Goal: Task Accomplishment & Management: Manage account settings

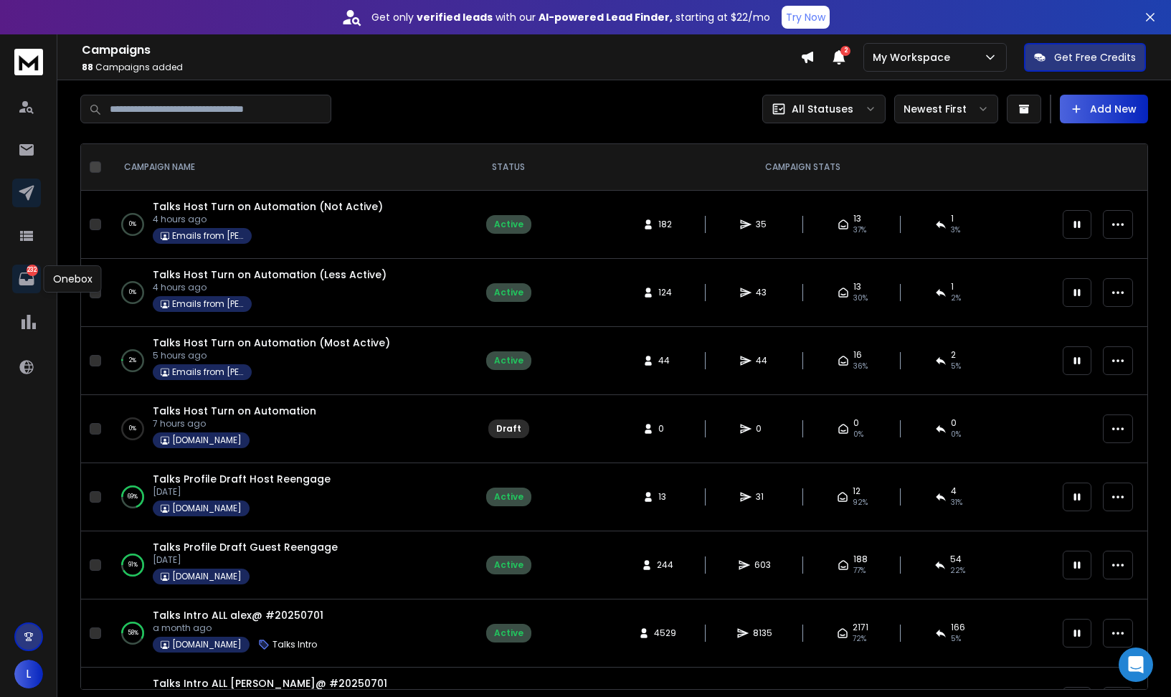
click at [24, 275] on icon at bounding box center [26, 278] width 17 height 17
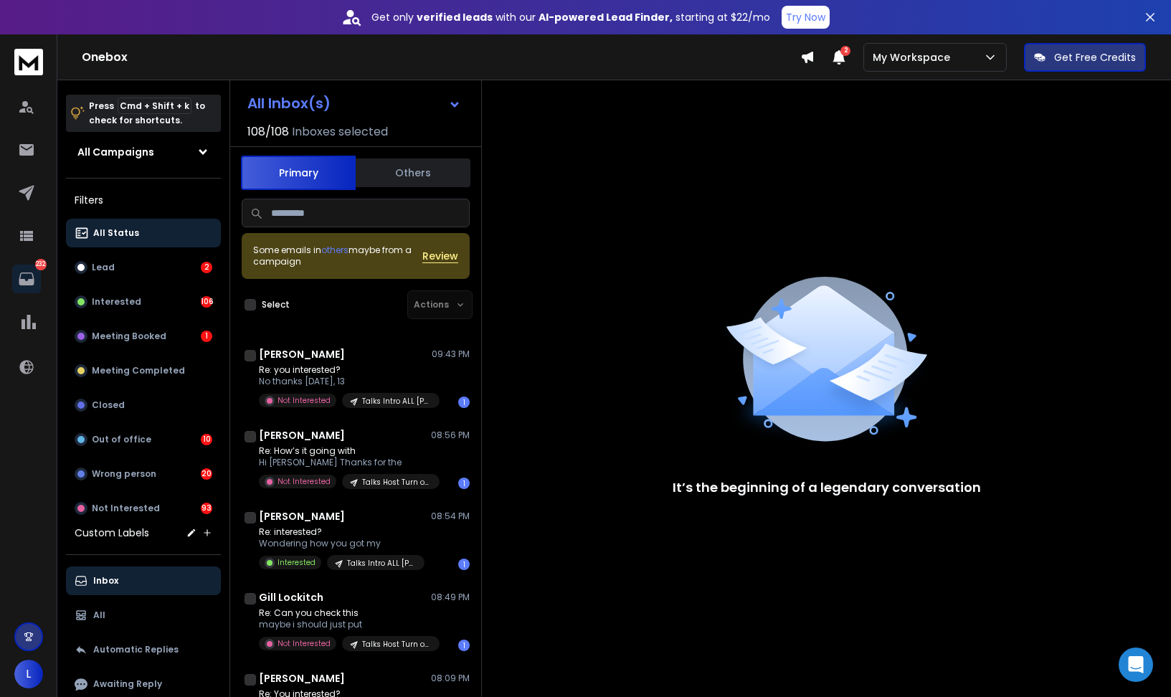
scroll to position [184, 0]
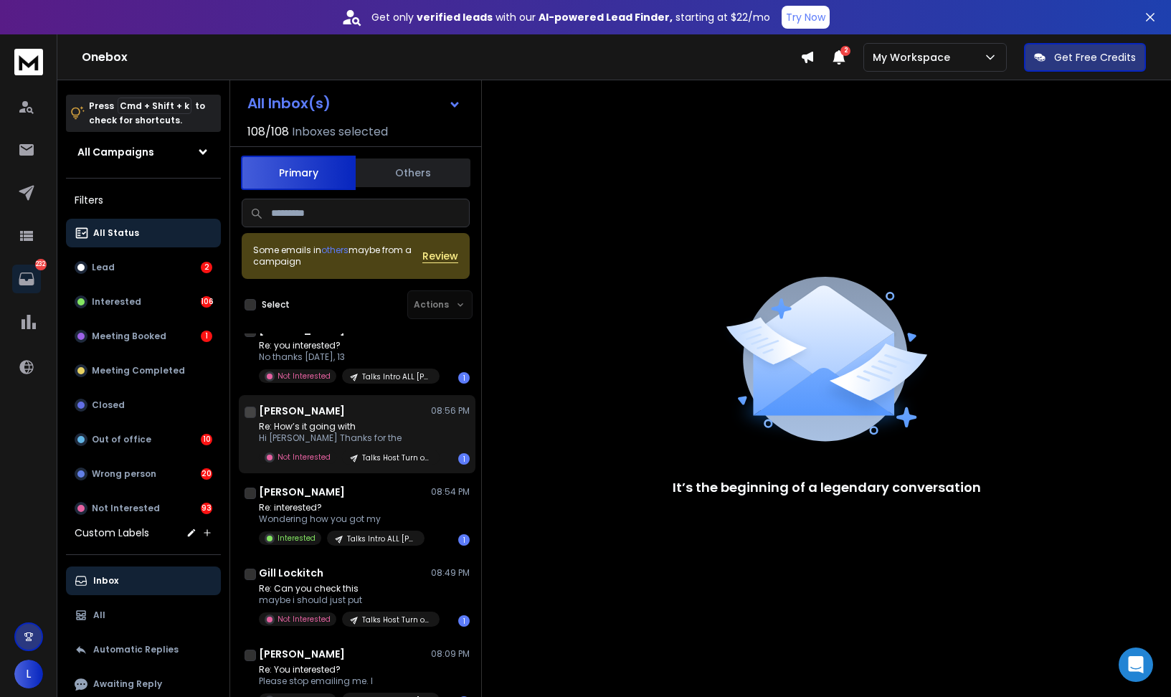
click at [371, 429] on p "Re: How’s it going with" at bounding box center [345, 426] width 172 height 11
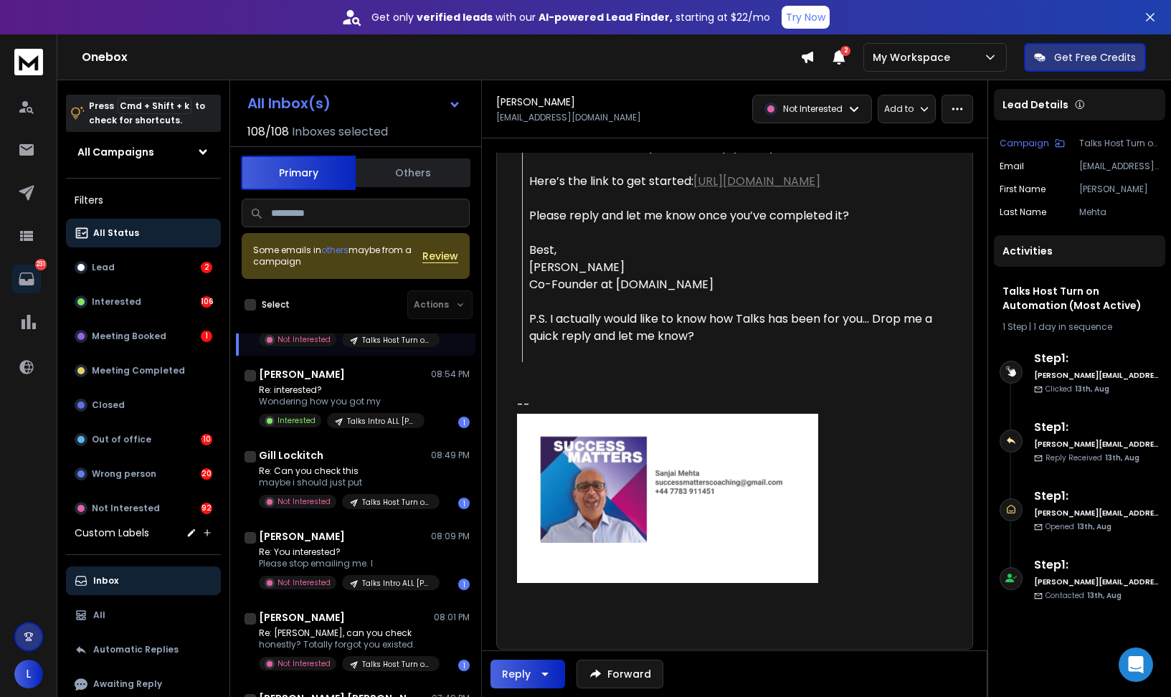
scroll to position [320, 0]
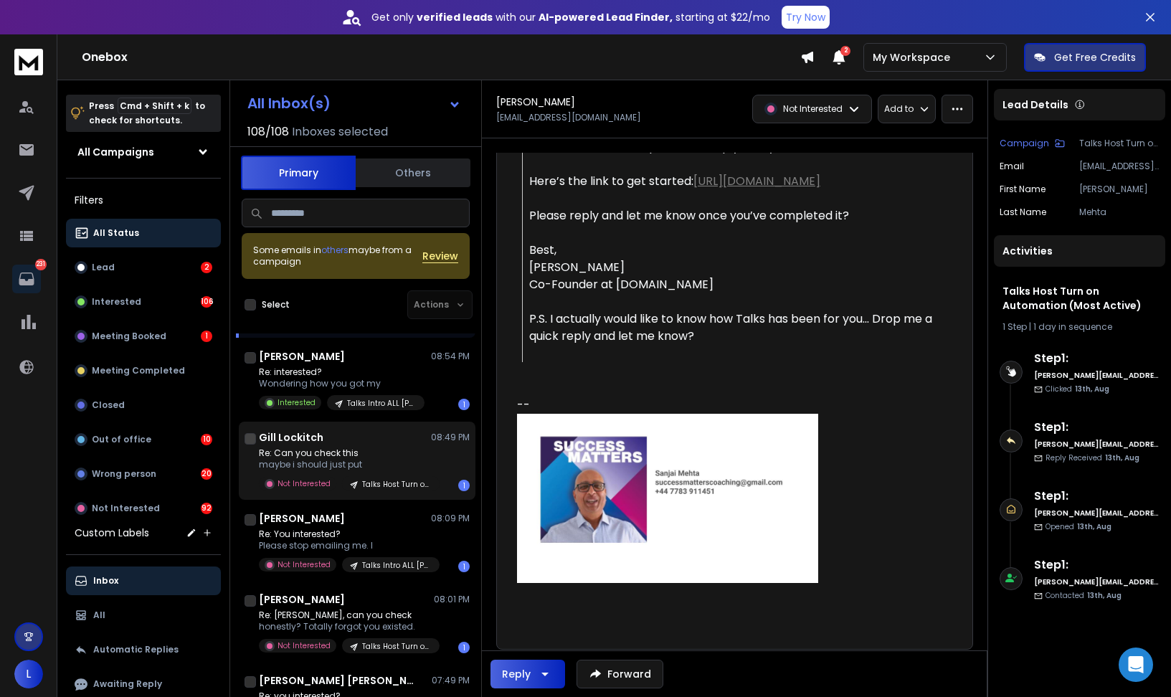
click at [385, 452] on p "Re: Can you check this" at bounding box center [345, 452] width 172 height 11
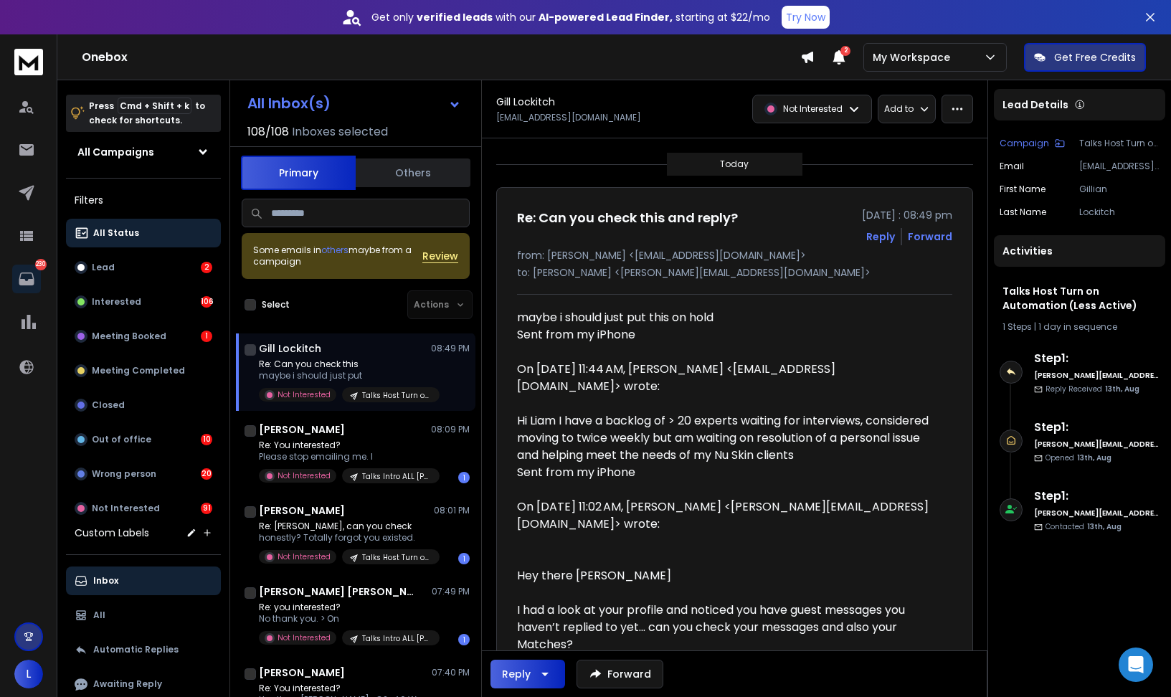
scroll to position [423, 0]
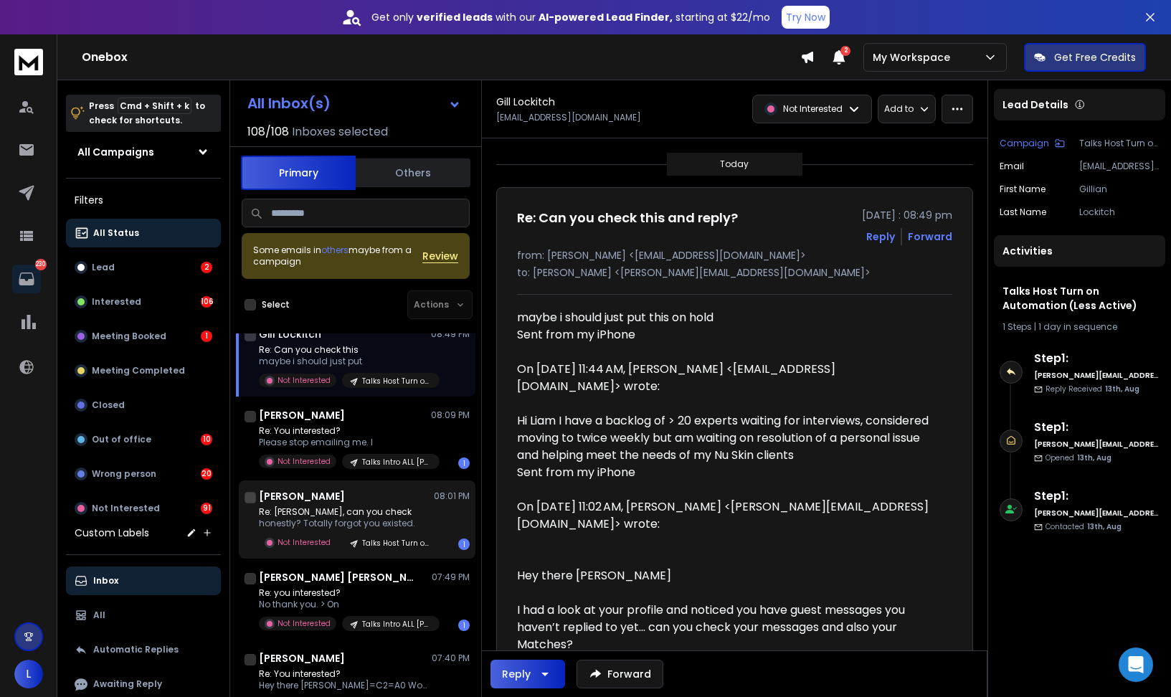
click at [381, 511] on p "Re: Sean, can you check" at bounding box center [345, 511] width 172 height 11
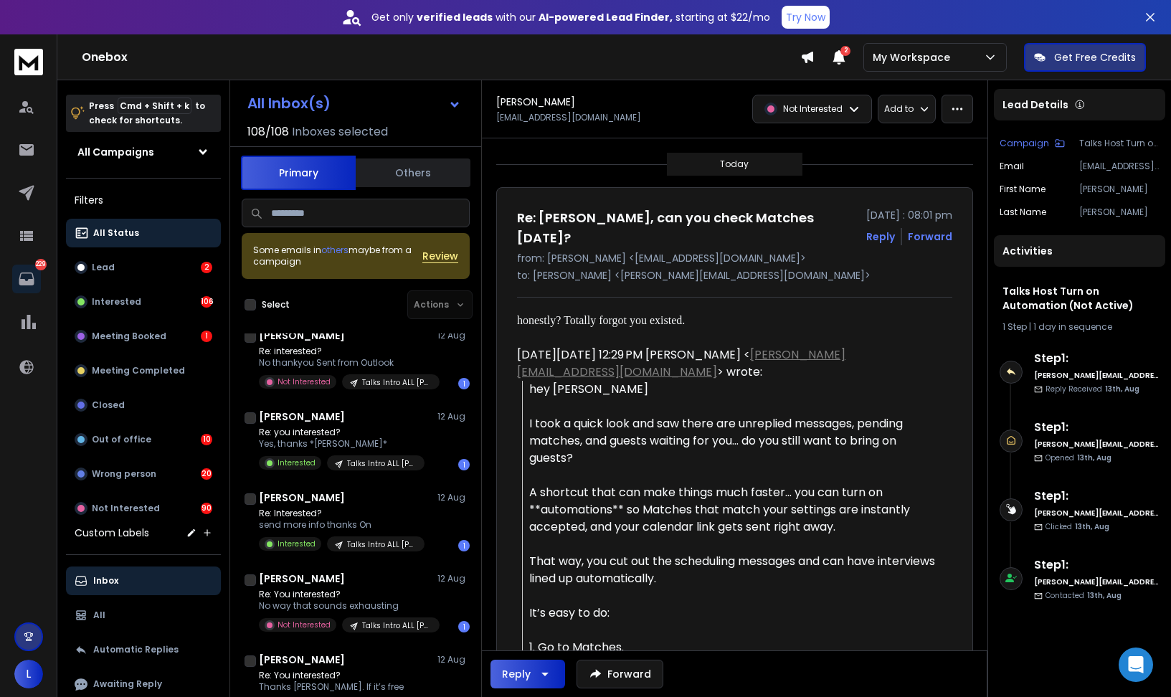
scroll to position [2789, 0]
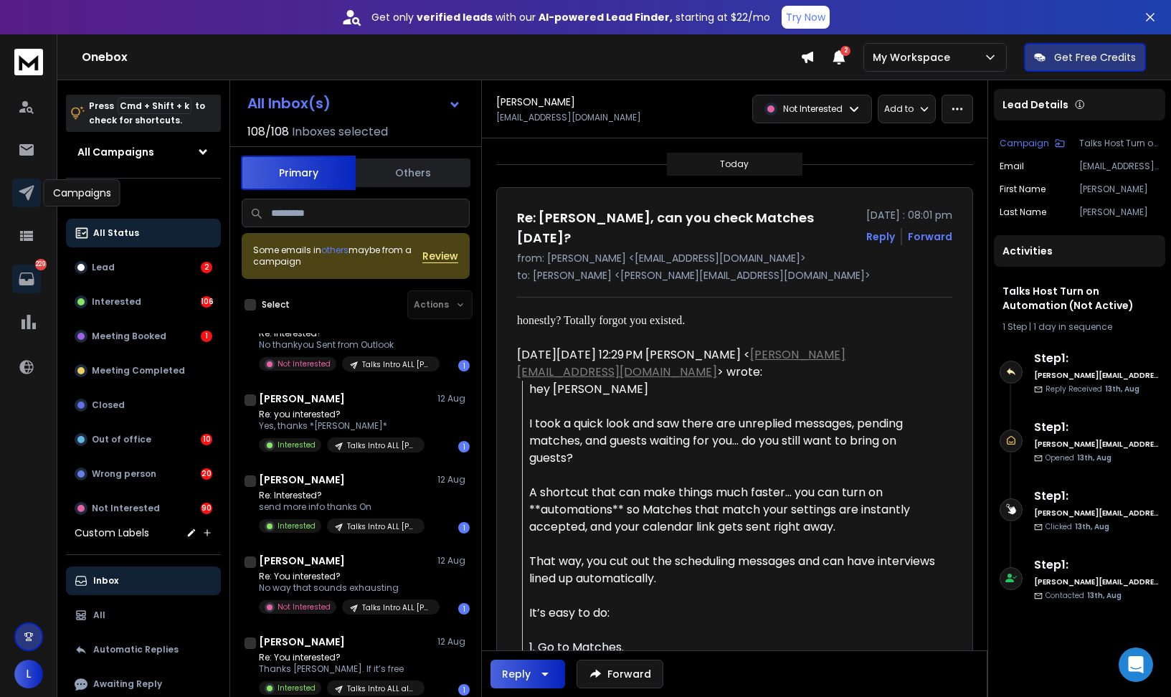
click at [29, 191] on icon at bounding box center [26, 192] width 15 height 15
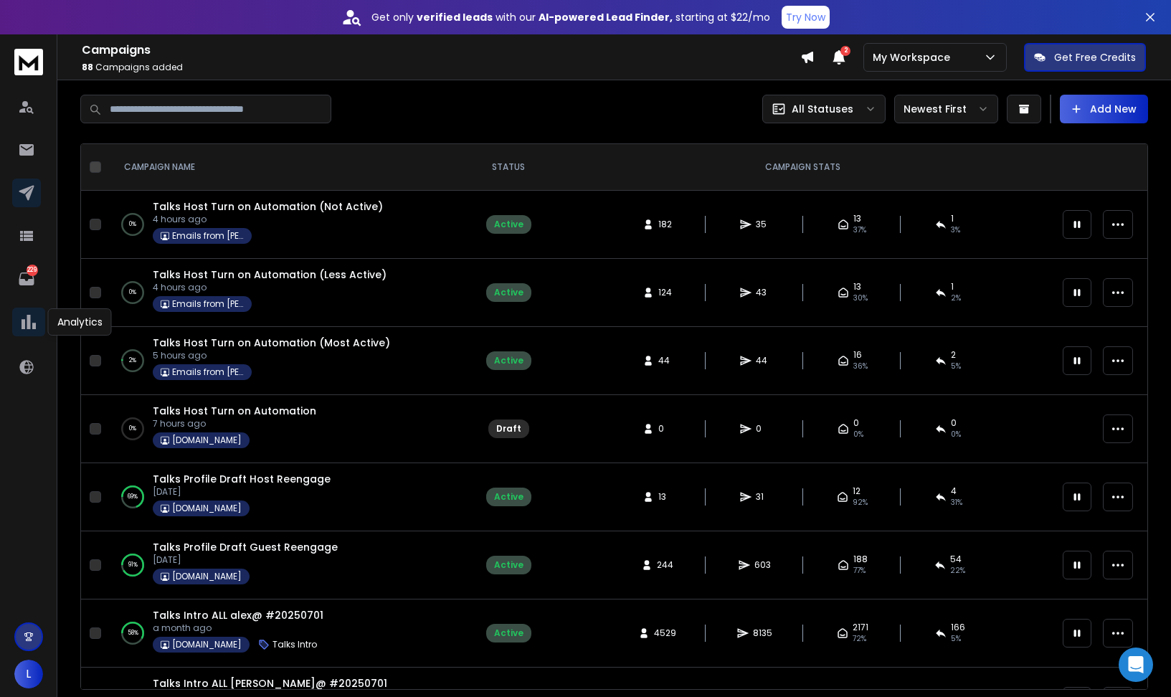
click at [23, 320] on icon at bounding box center [29, 322] width 14 height 14
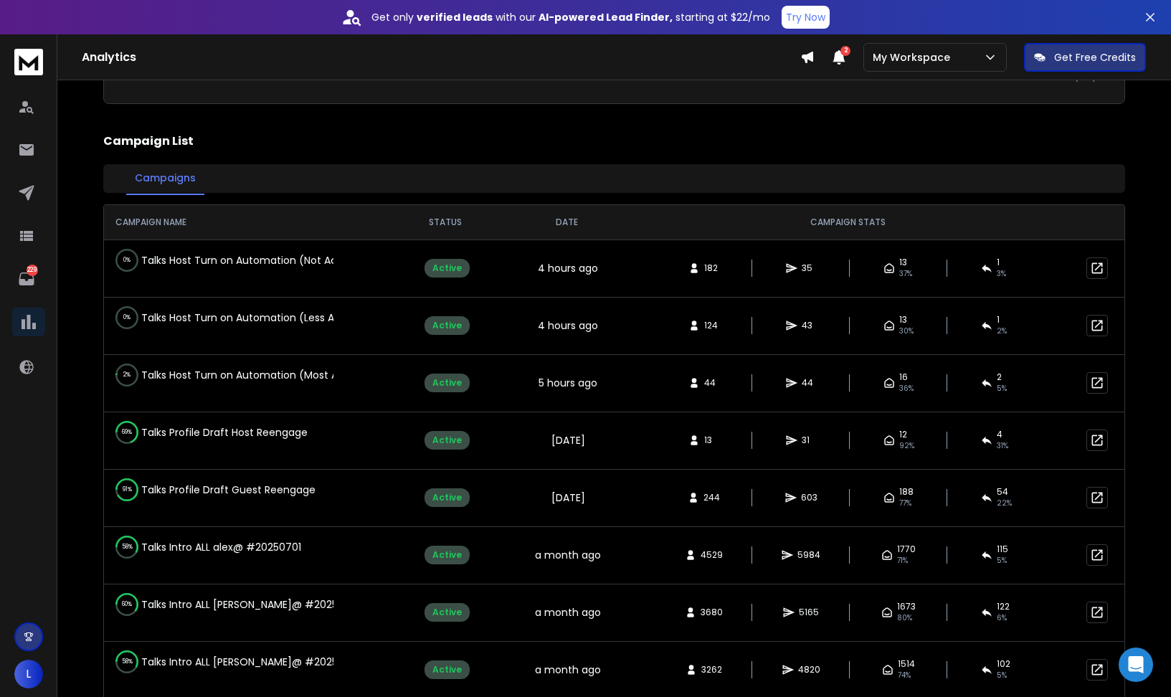
scroll to position [534, 0]
click at [28, 189] on icon at bounding box center [26, 192] width 15 height 15
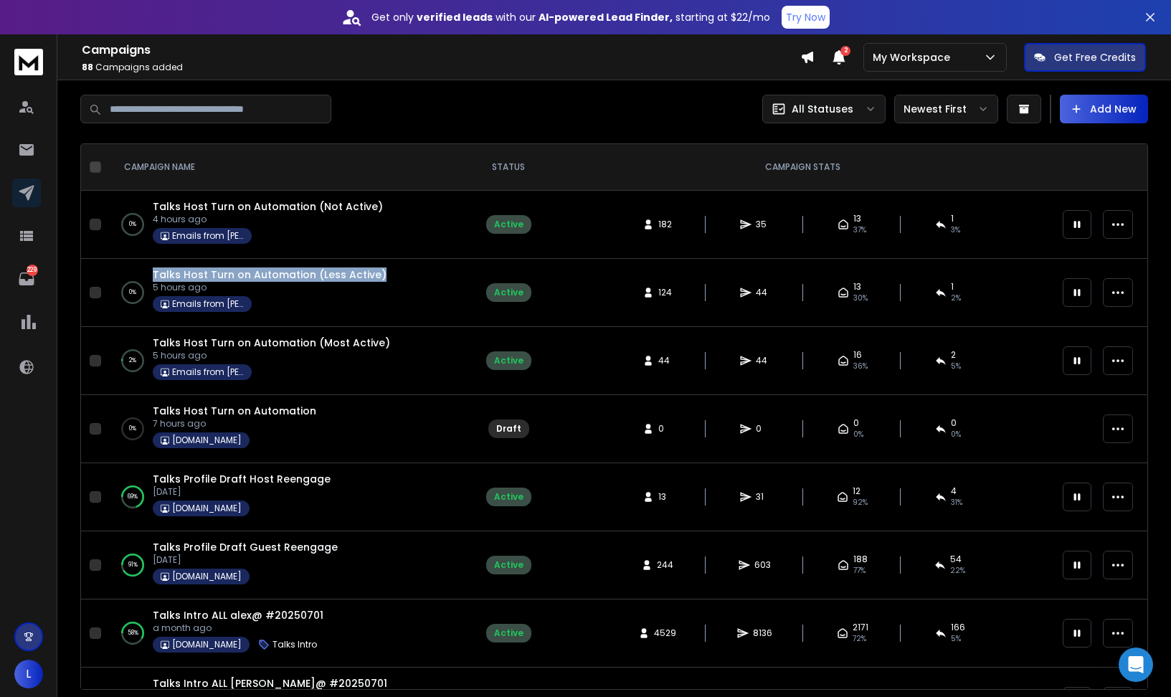
click at [346, 204] on span "Talks Host Turn on Automation (Not Active)" at bounding box center [268, 206] width 230 height 14
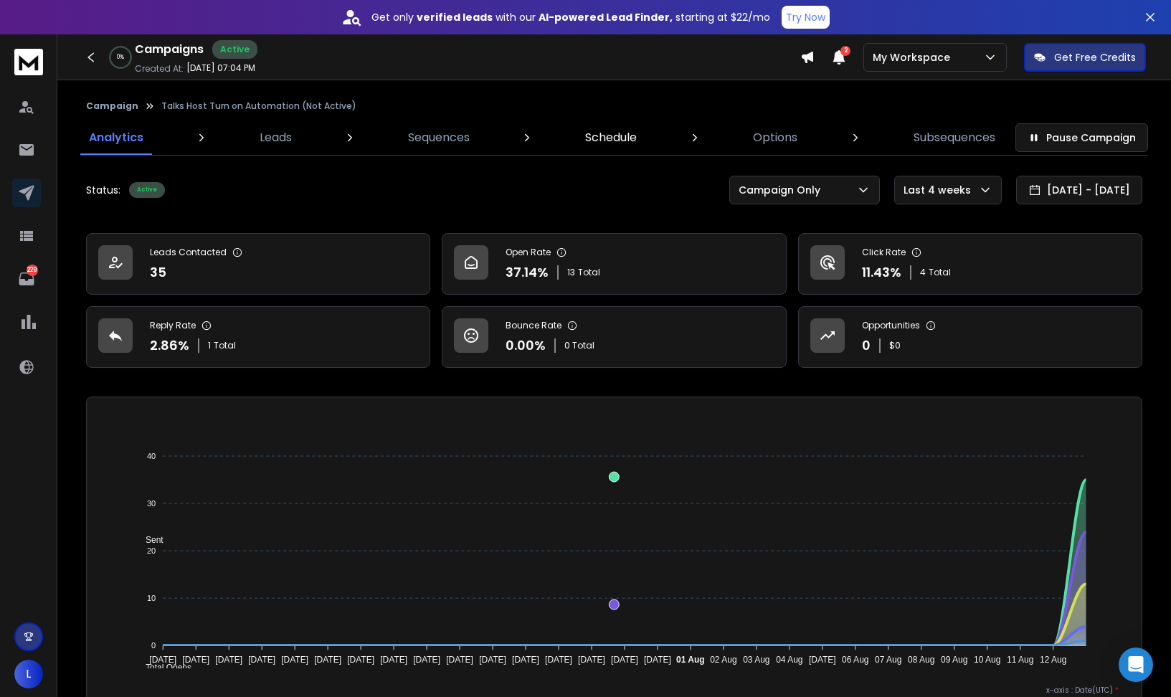
click at [602, 140] on p "Schedule" at bounding box center [611, 137] width 52 height 17
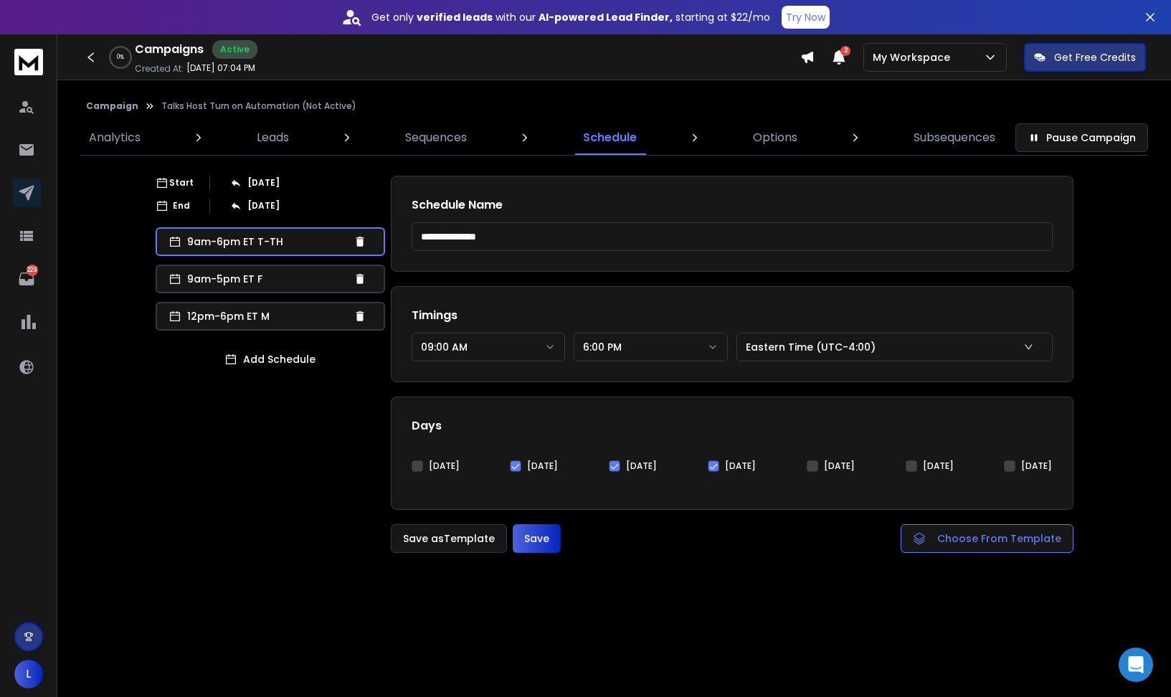
click at [647, 348] on button "6:00 PM" at bounding box center [651, 347] width 154 height 29
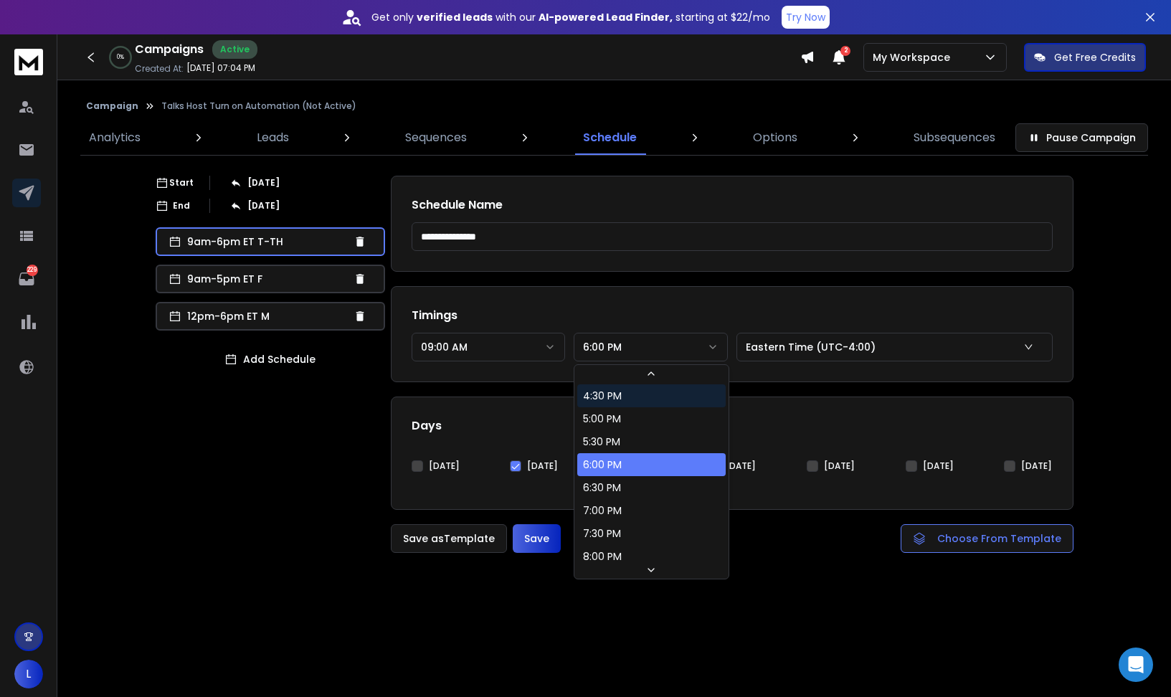
scroll to position [323, 0]
select select "********"
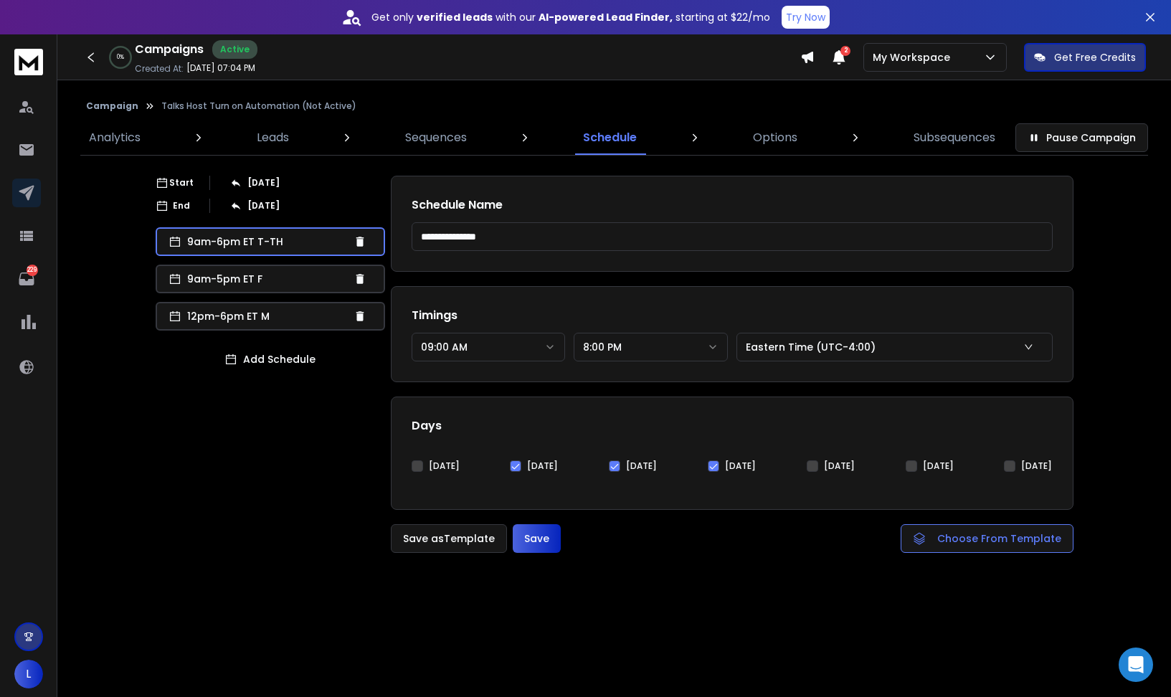
click at [542, 545] on button "Save" at bounding box center [537, 538] width 48 height 29
click at [534, 546] on button "Save" at bounding box center [537, 538] width 48 height 29
click at [272, 141] on p "Leads" at bounding box center [273, 137] width 32 height 17
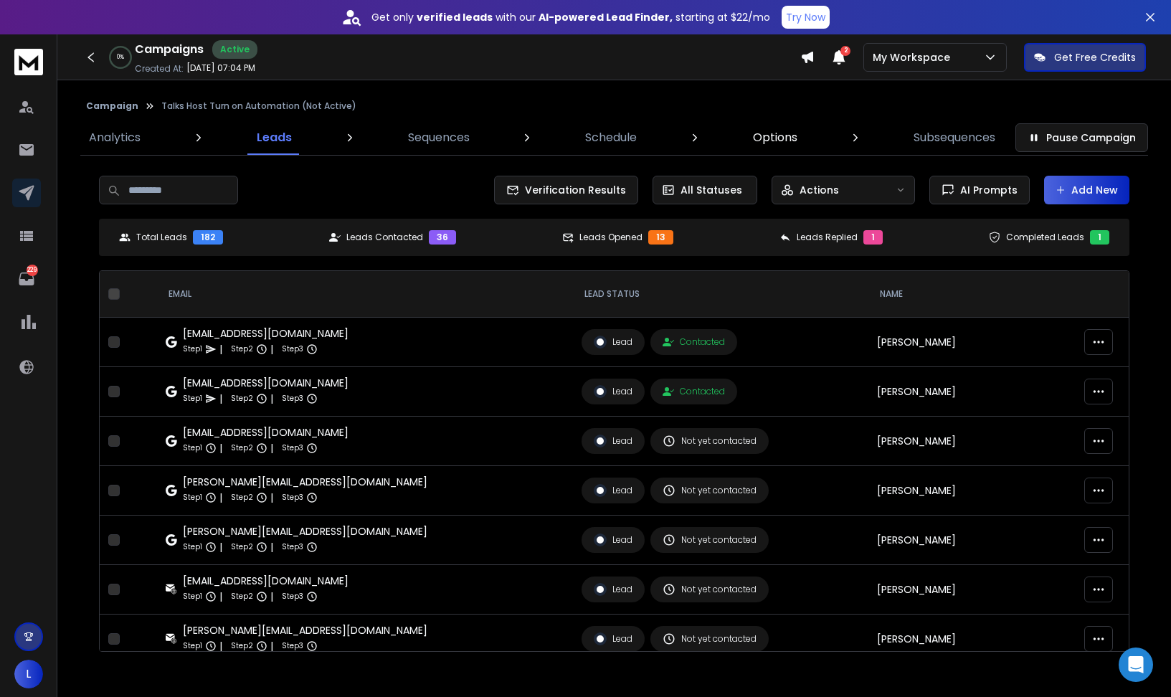
click at [790, 145] on p "Options" at bounding box center [775, 137] width 44 height 17
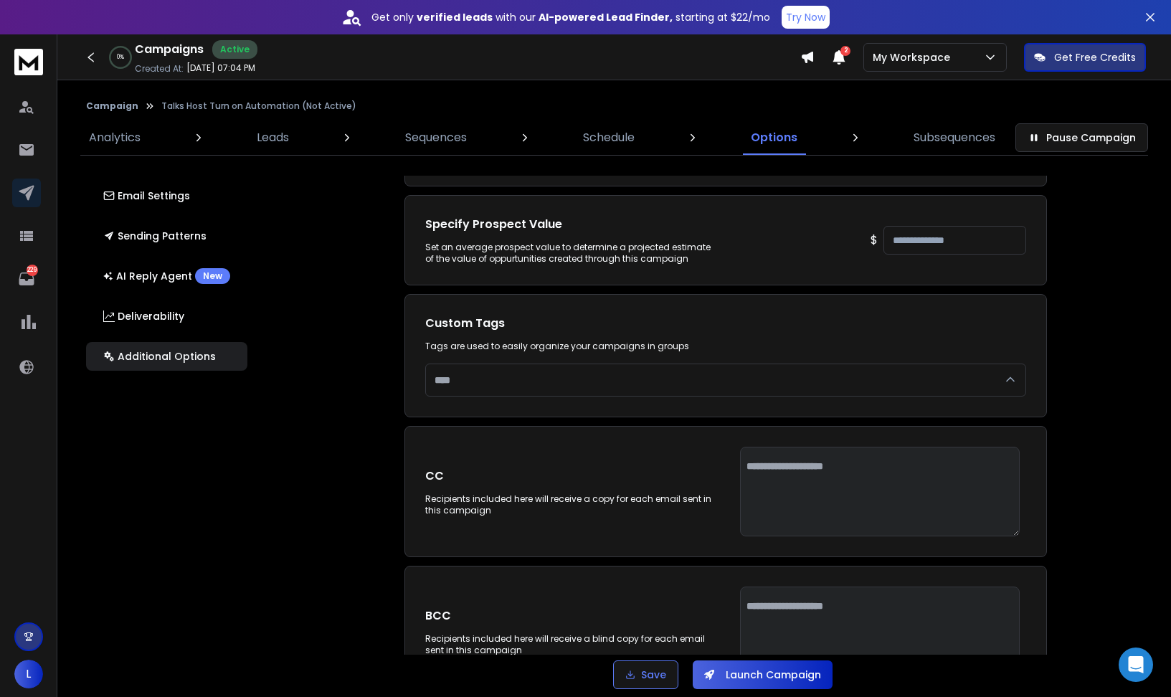
scroll to position [2674, 0]
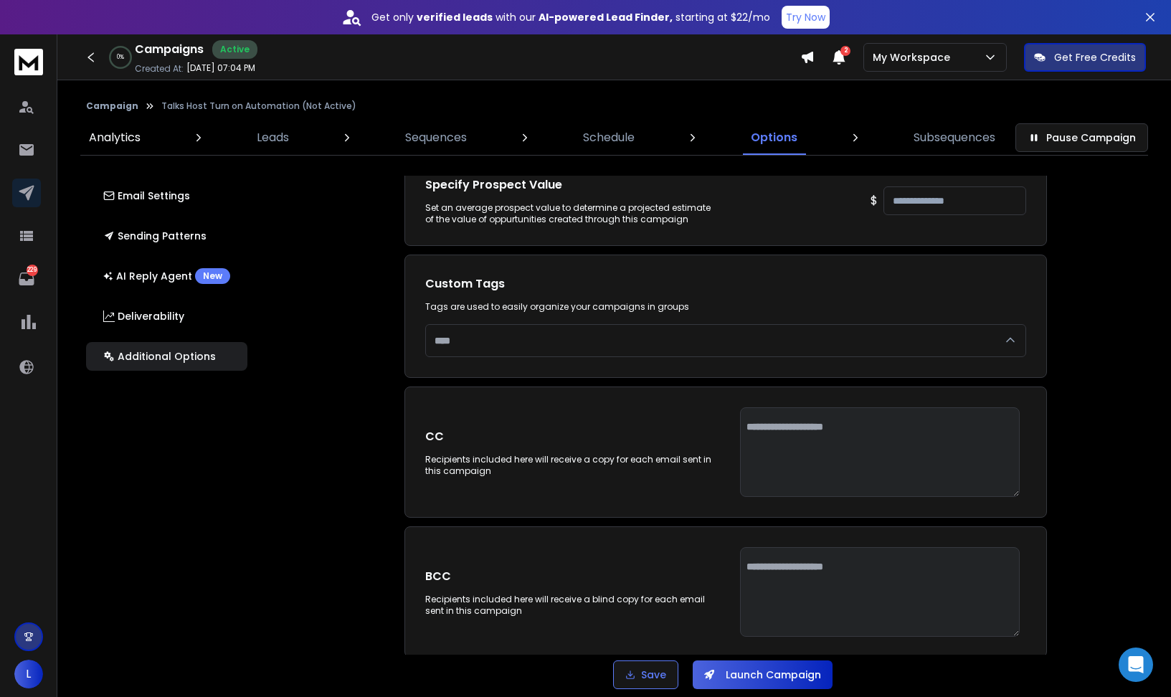
click at [132, 137] on p "Analytics" at bounding box center [115, 137] width 52 height 17
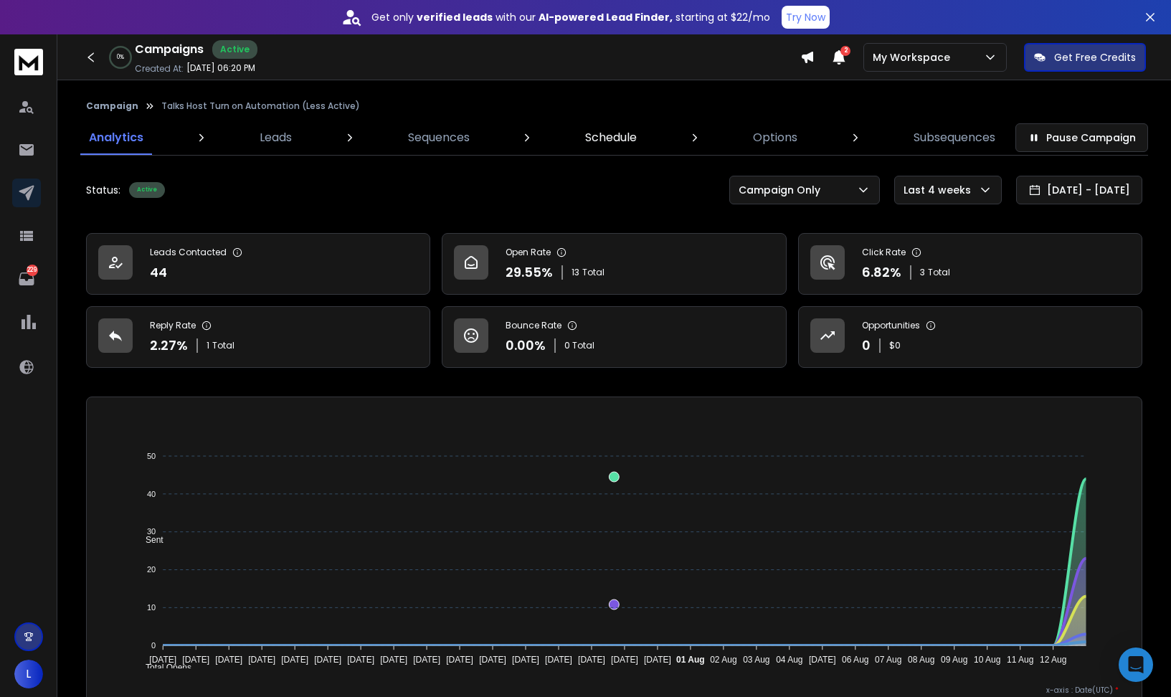
click at [623, 139] on p "Schedule" at bounding box center [611, 137] width 52 height 17
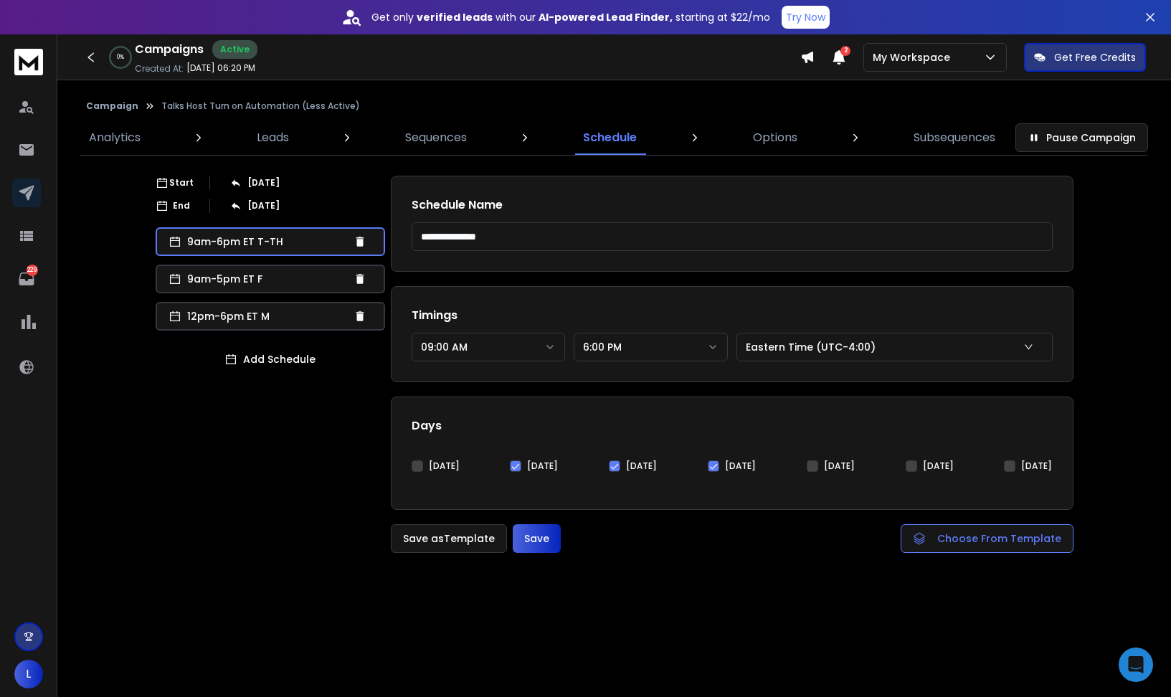
click at [648, 349] on button "6:00 PM" at bounding box center [651, 347] width 154 height 29
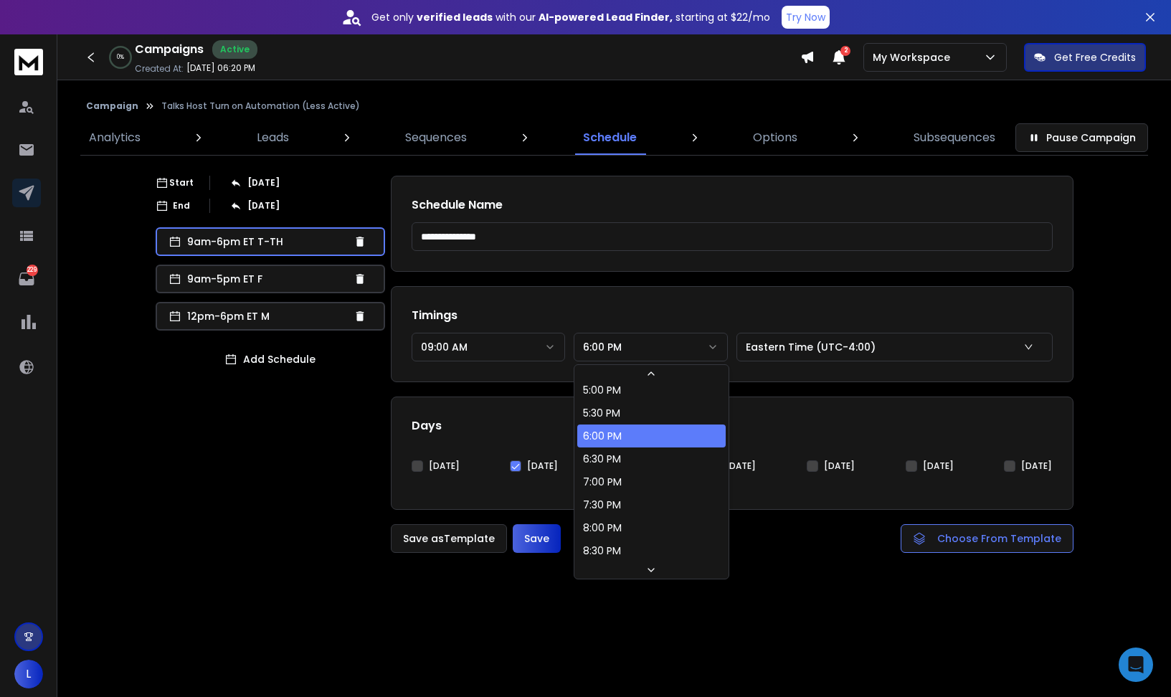
scroll to position [363, 0]
select select "********"
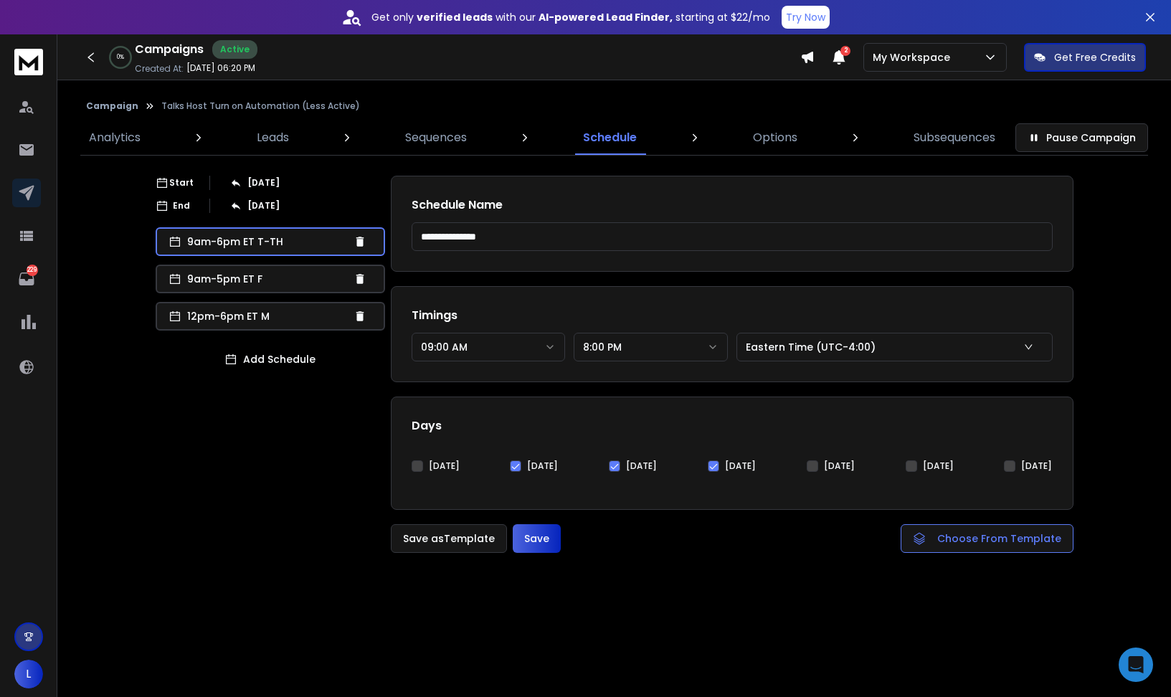
click at [539, 539] on button "Save" at bounding box center [537, 538] width 48 height 29
click at [772, 140] on p "Options" at bounding box center [775, 137] width 44 height 17
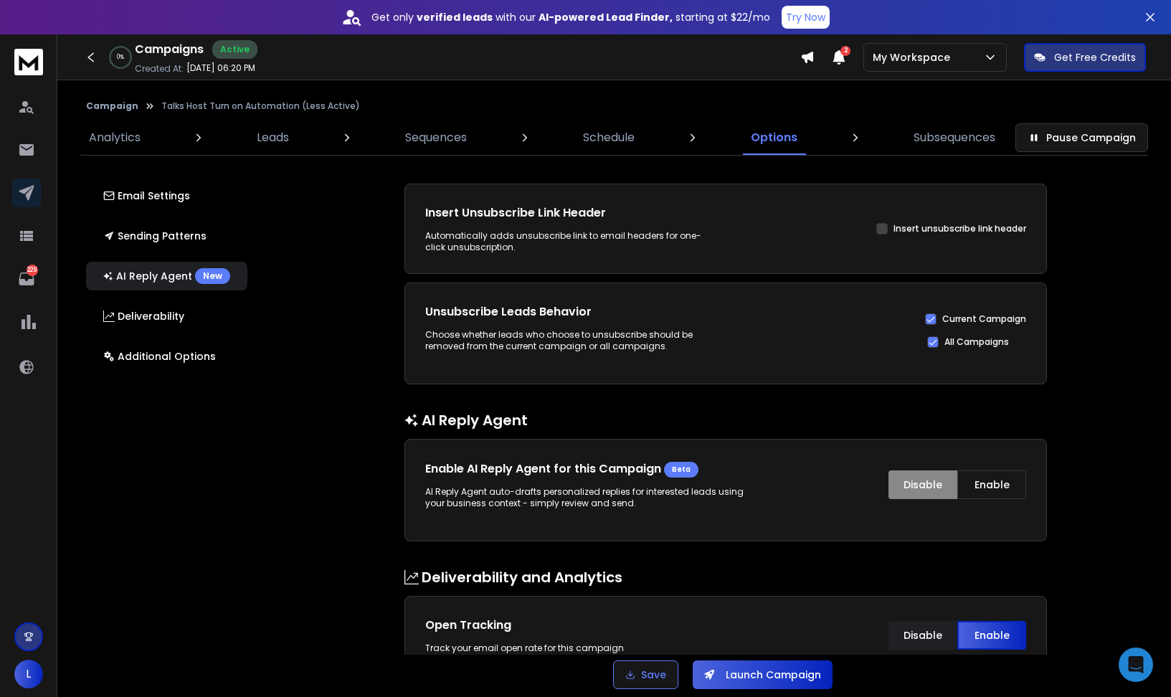
scroll to position [1045, 0]
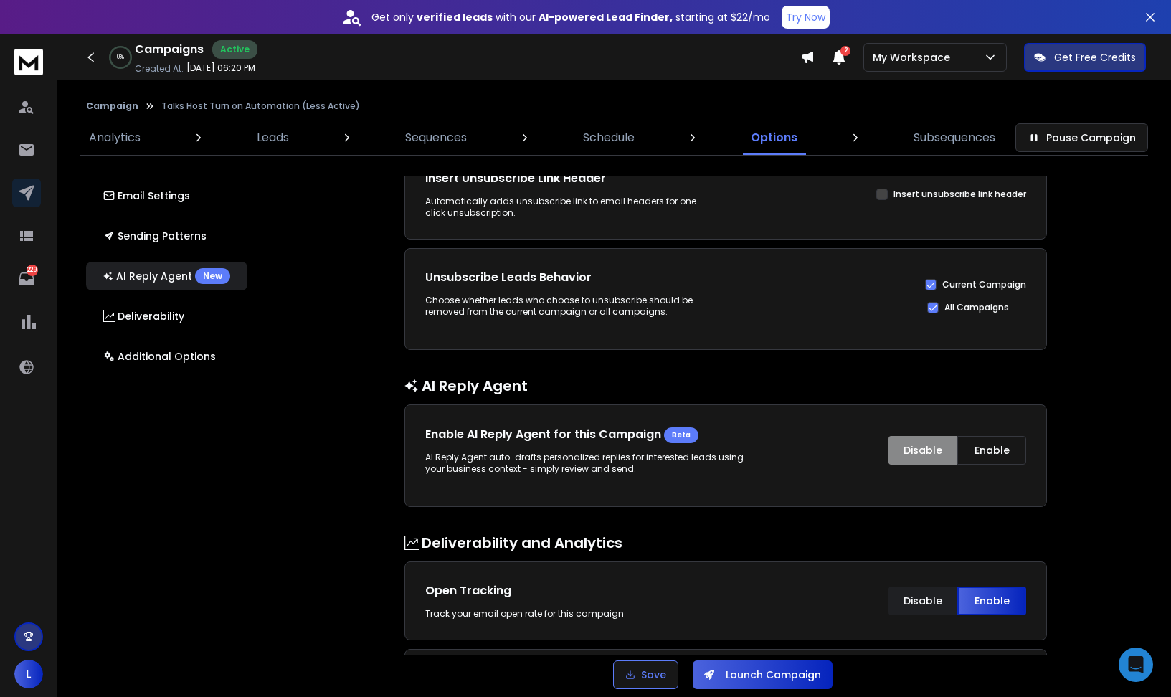
click at [761, 673] on button "Launch Campaign" at bounding box center [763, 674] width 140 height 29
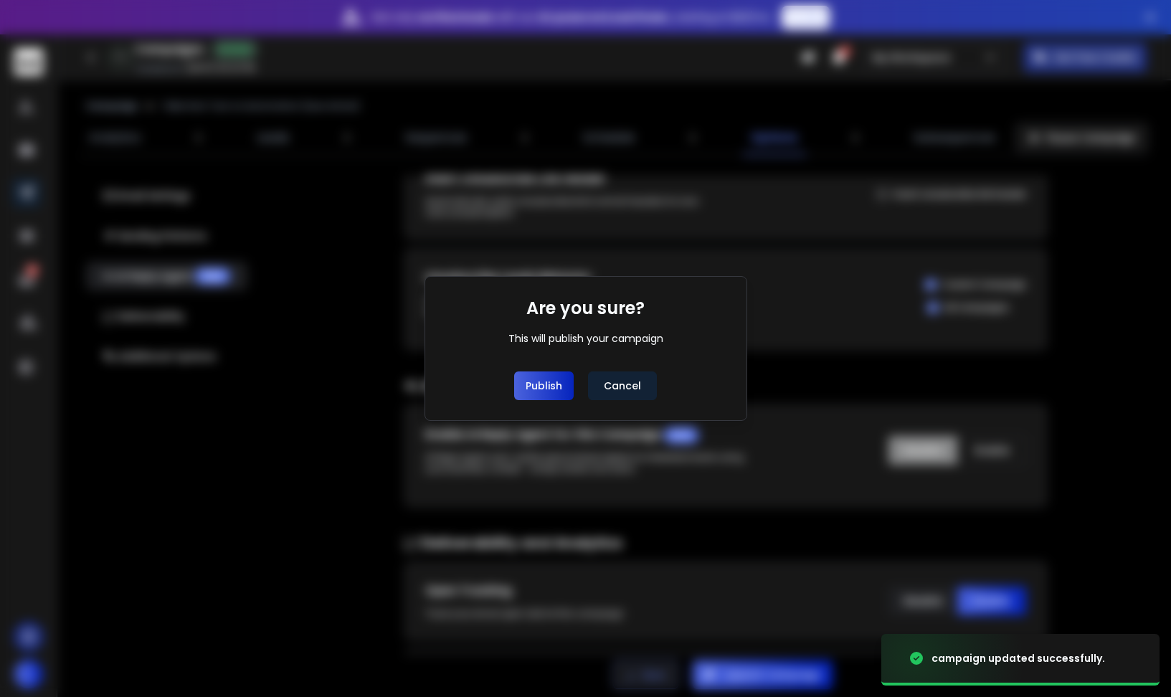
click at [551, 382] on button "Publish" at bounding box center [544, 385] width 60 height 29
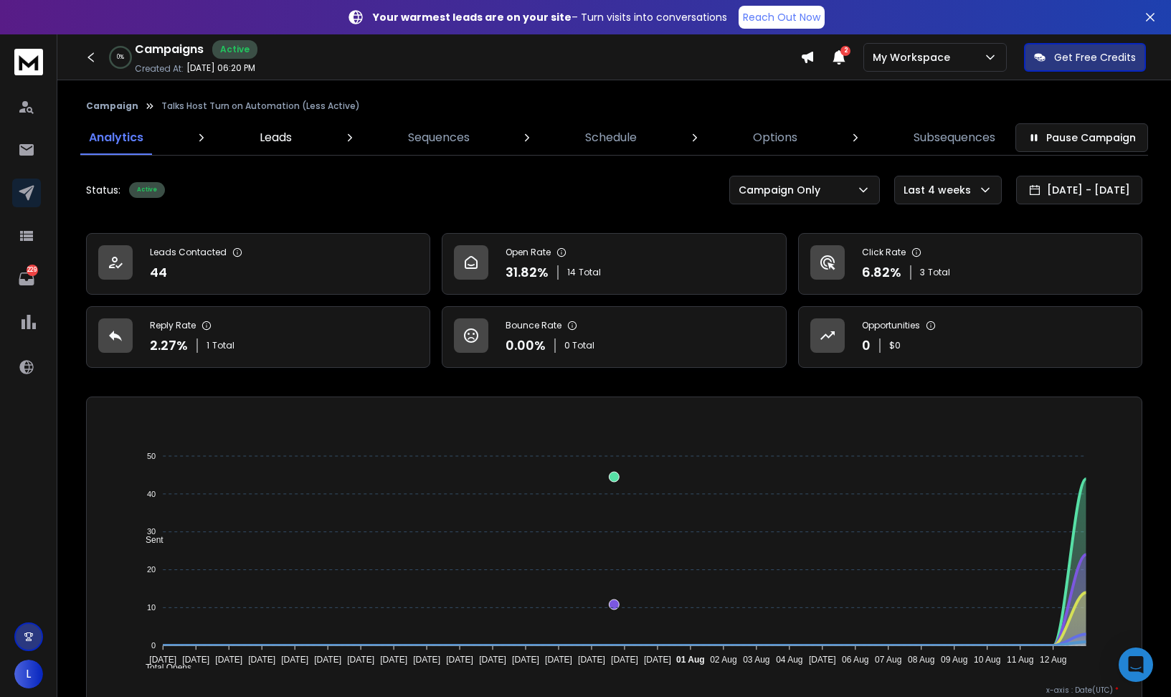
click at [267, 141] on p "Leads" at bounding box center [276, 137] width 32 height 17
